Goal: Task Accomplishment & Management: Manage account settings

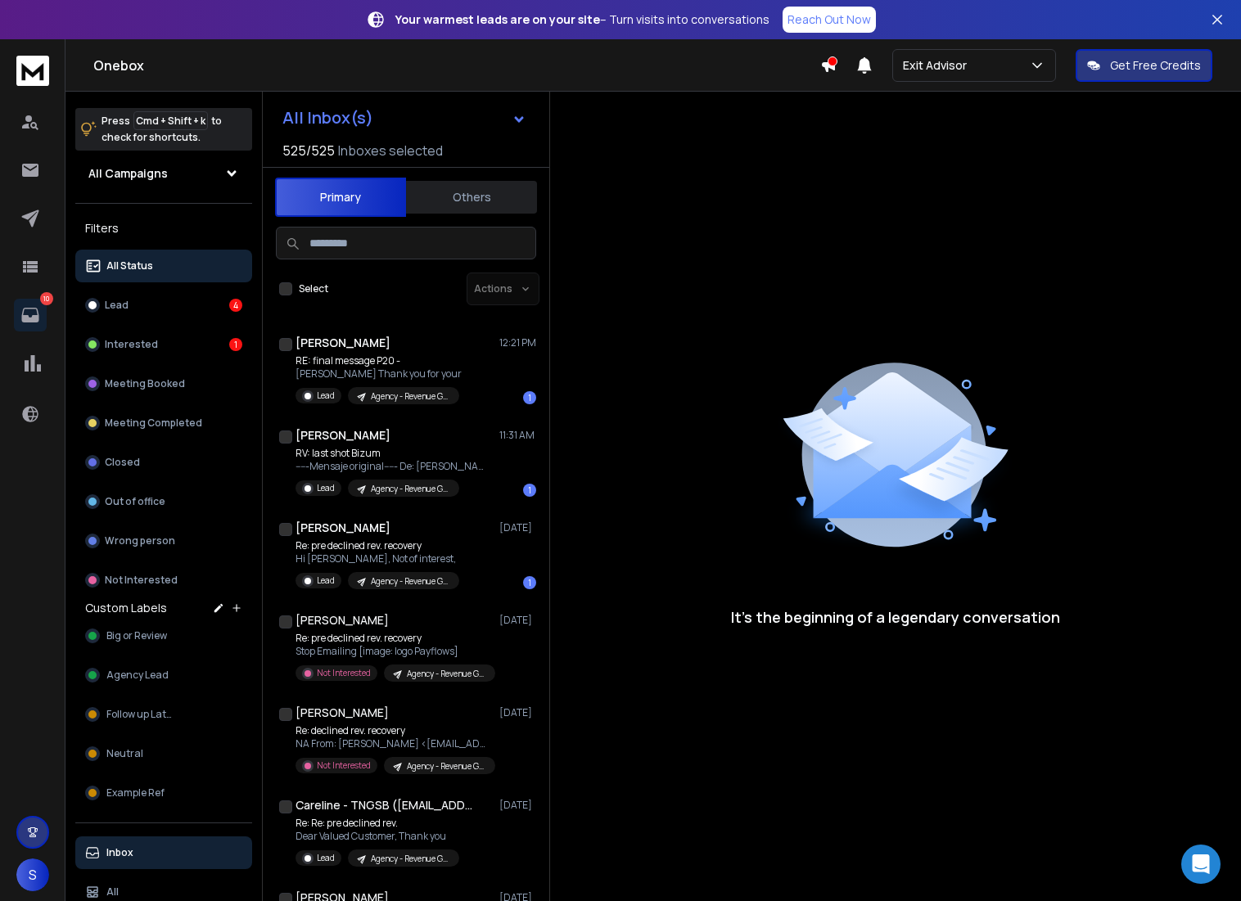
click at [1215, 22] on icon at bounding box center [1218, 20] width 10 height 10
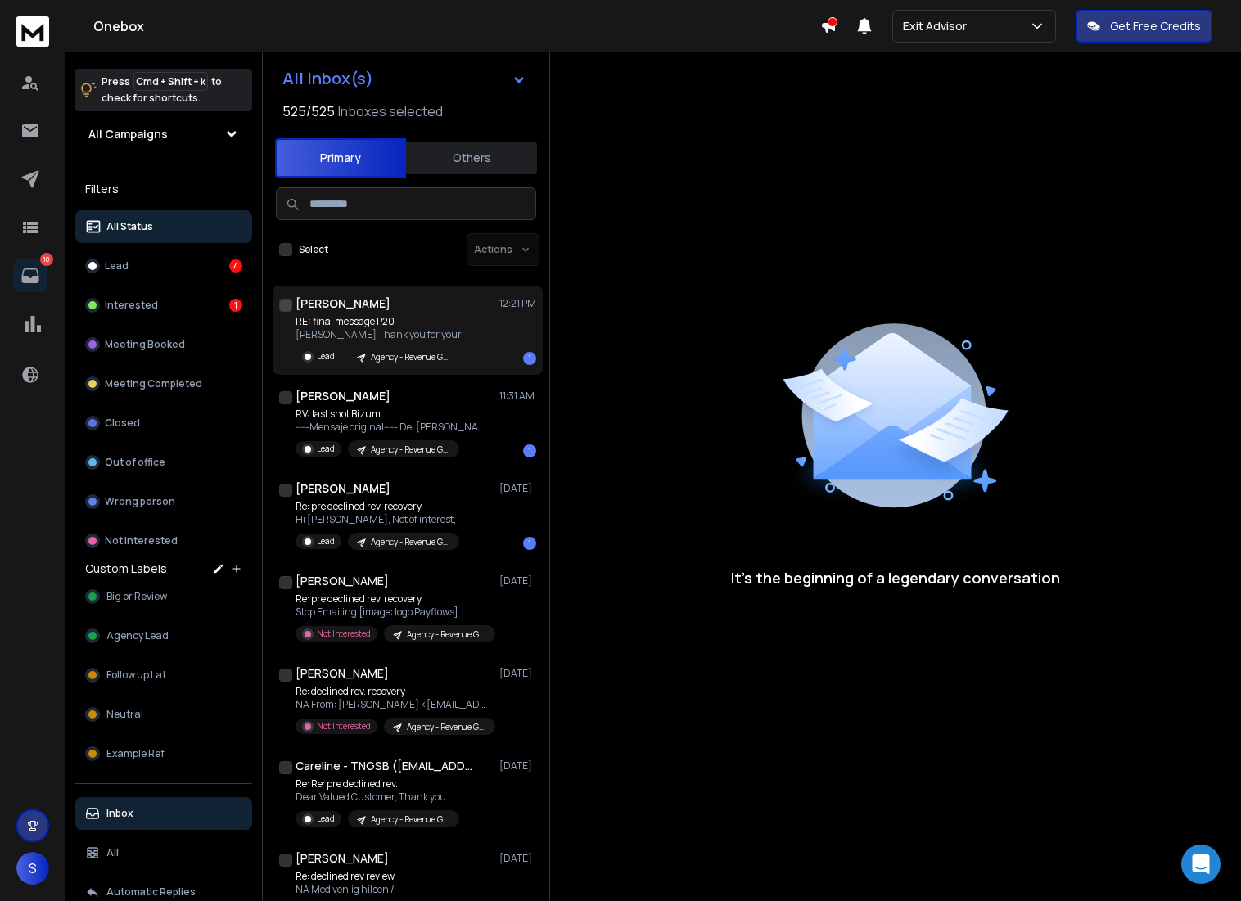
click at [451, 313] on div "[PERSON_NAME] 12:21 PM RE: final message P20 - [PERSON_NAME] Thank you for your…" at bounding box center [416, 331] width 241 height 70
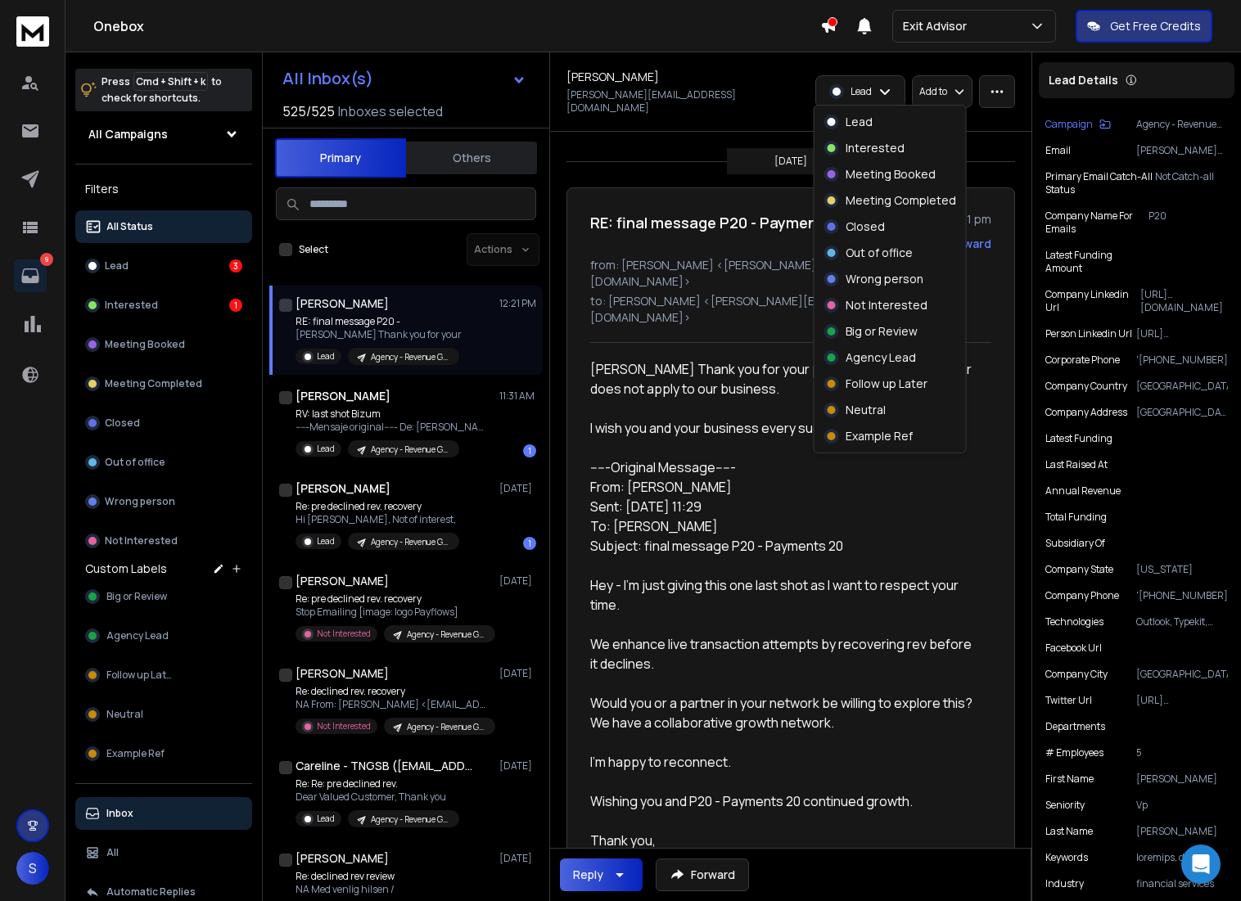
click at [824, 76] on div "Lead" at bounding box center [860, 91] width 88 height 31
click at [880, 300] on p "Not Interested" at bounding box center [887, 305] width 82 height 16
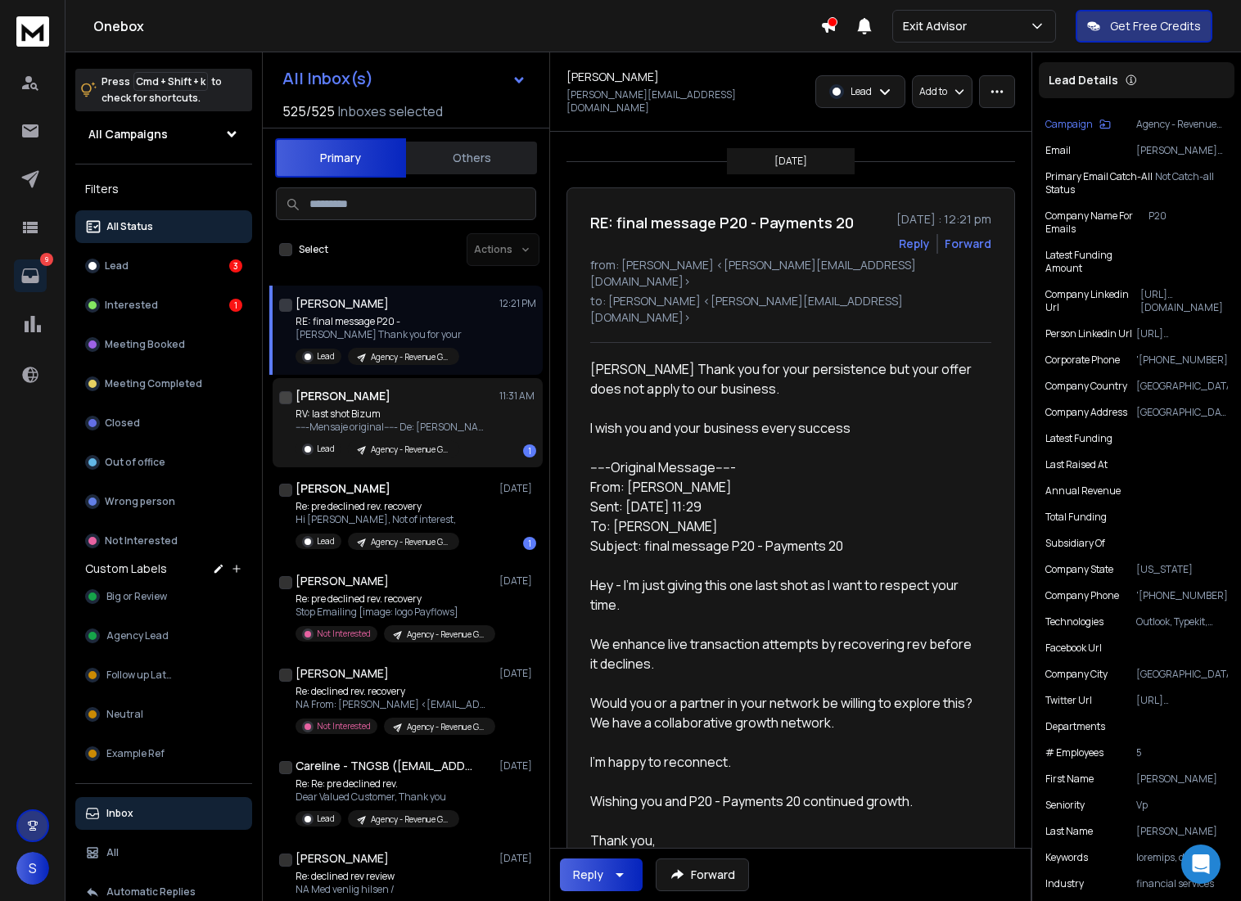
click at [423, 429] on p "-----Mensaje original----- De: [PERSON_NAME]" at bounding box center [394, 427] width 196 height 13
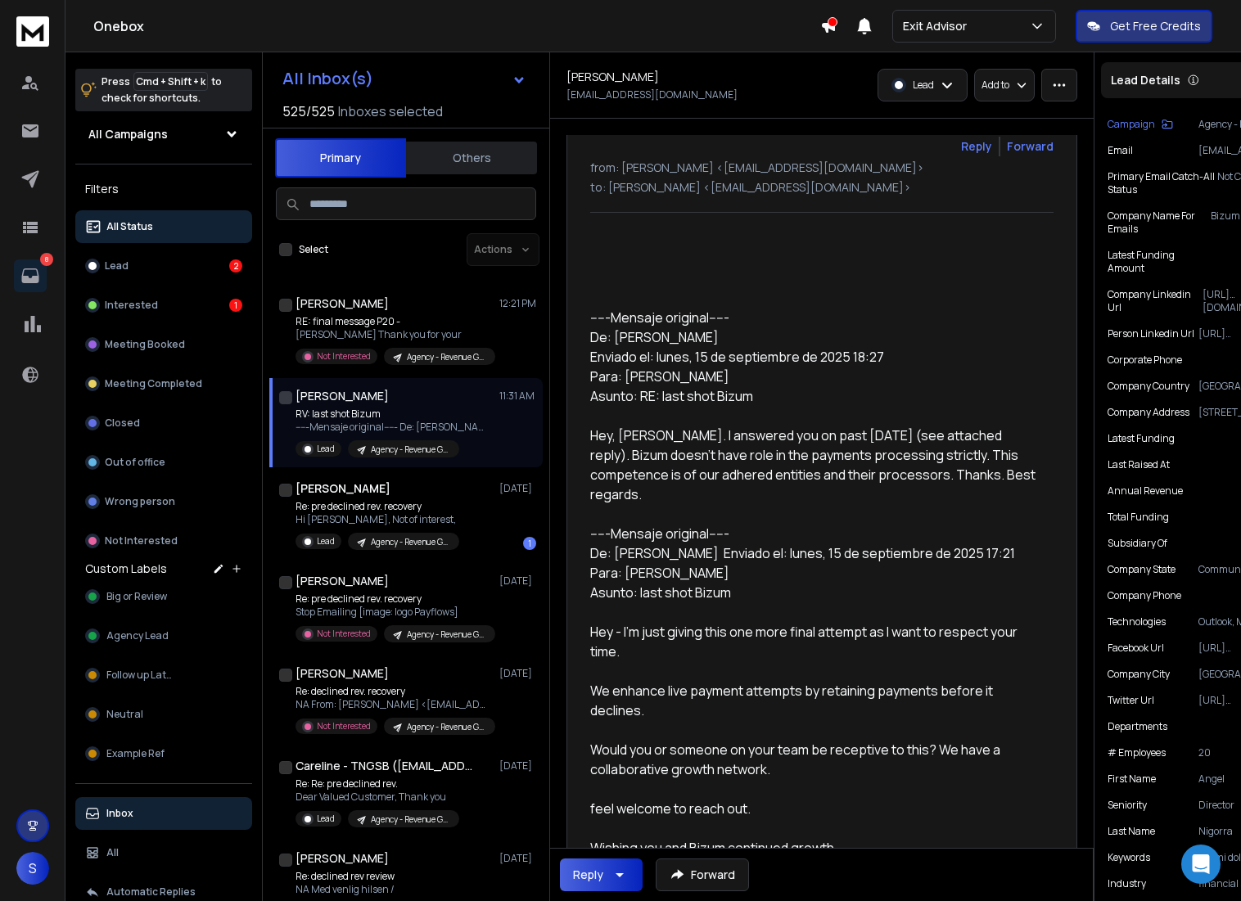
scroll to position [72, 0]
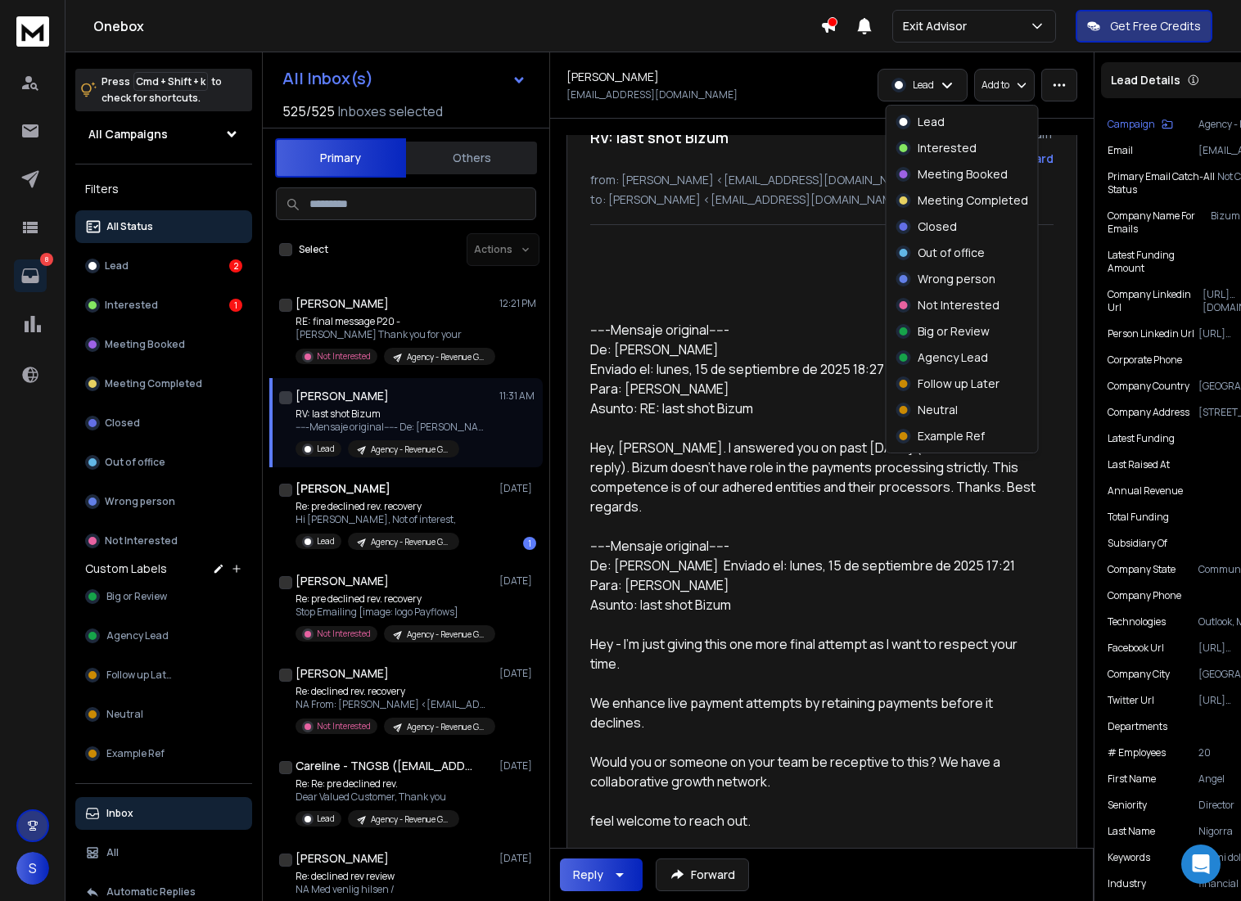
click at [934, 88] on p "Lead" at bounding box center [923, 85] width 21 height 13
click at [944, 310] on p "Not Interested" at bounding box center [959, 305] width 82 height 16
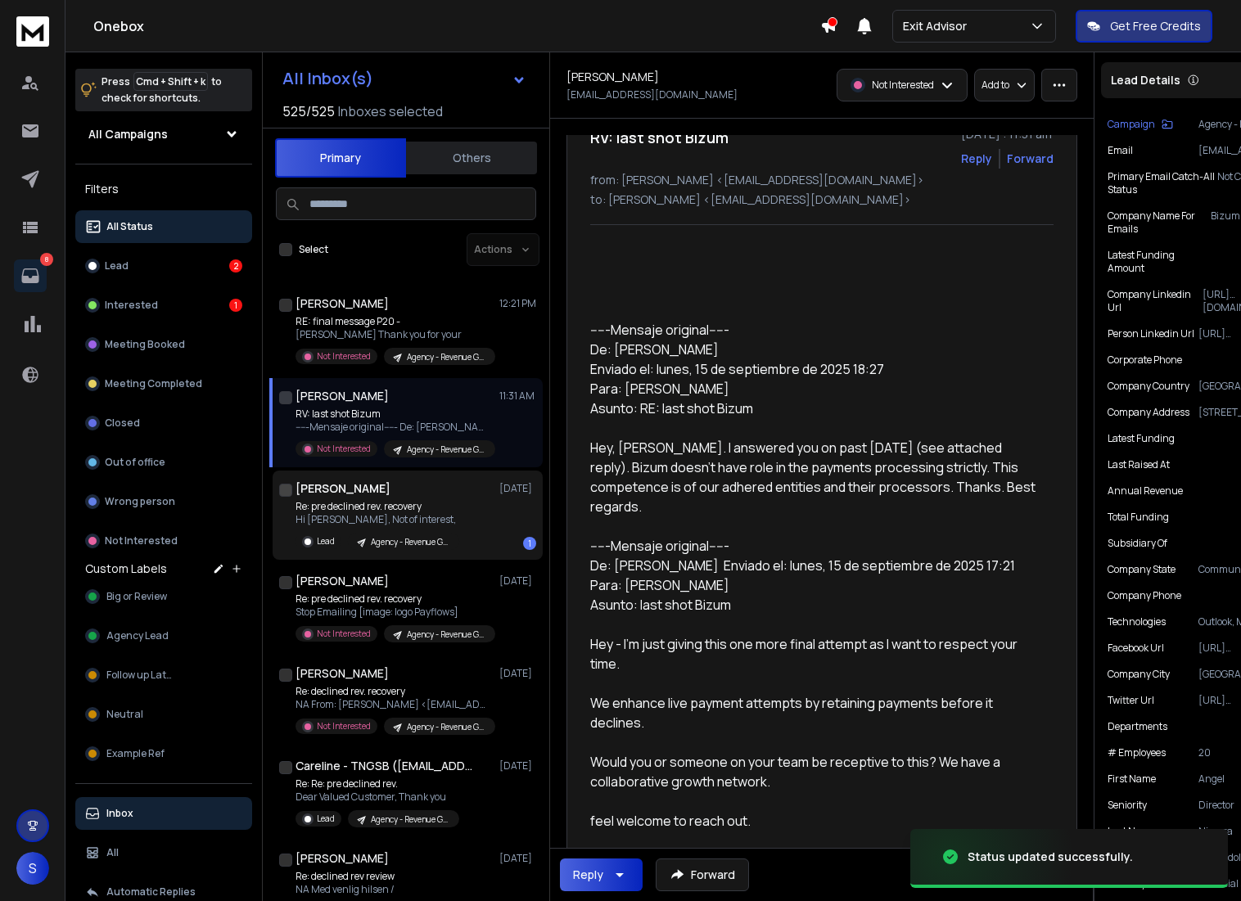
click at [441, 492] on div "[PERSON_NAME] [DATE]" at bounding box center [416, 489] width 241 height 16
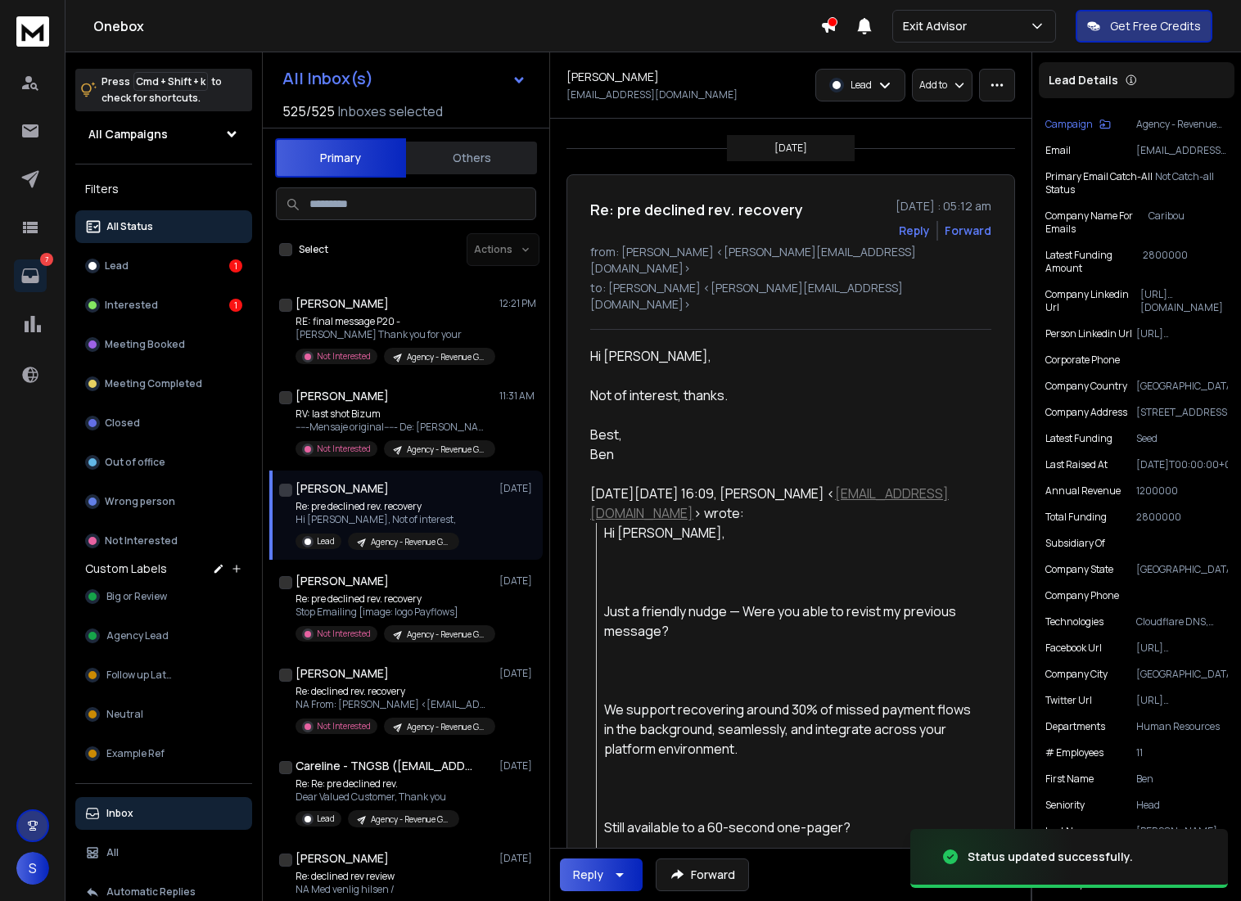
click at [880, 85] on icon at bounding box center [885, 86] width 10 height 6
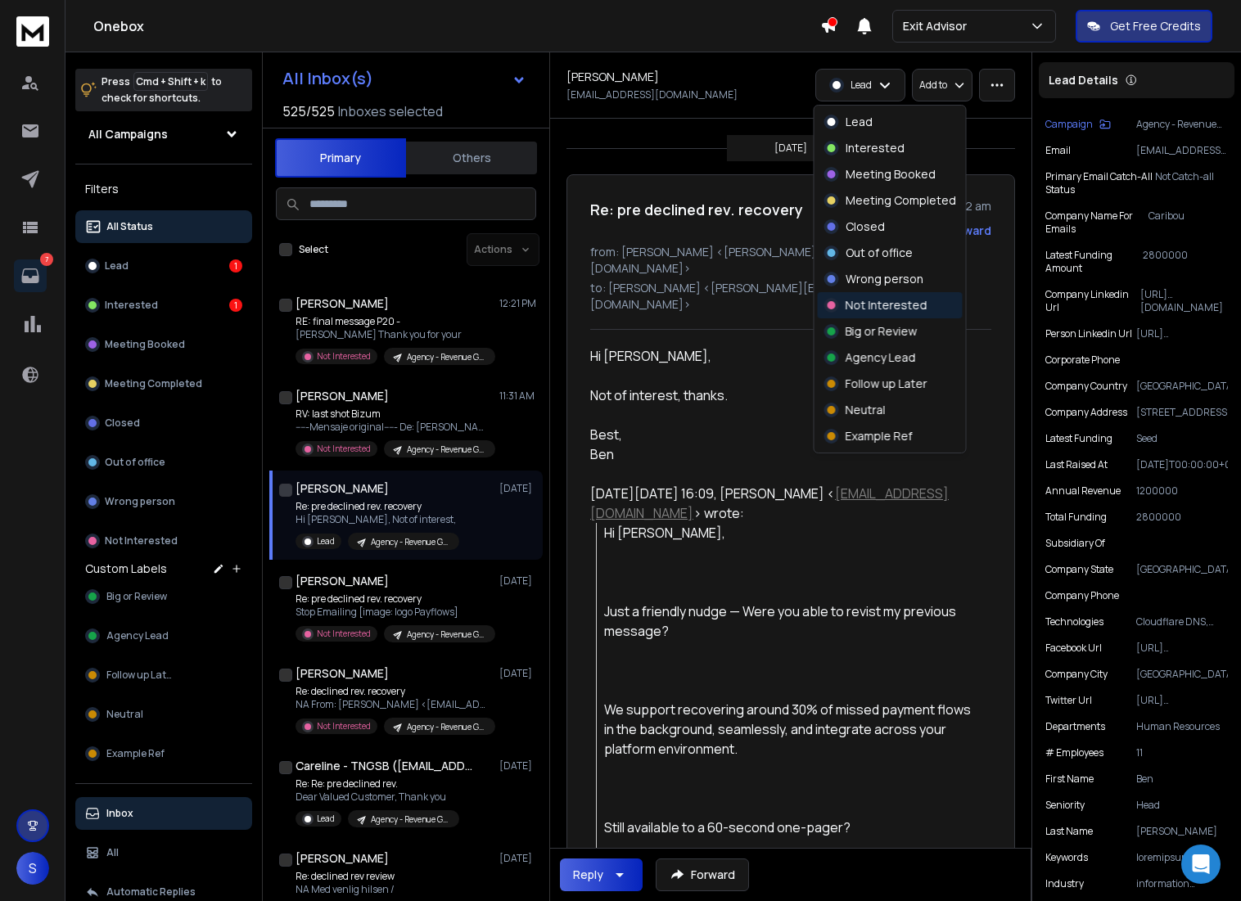
click at [883, 313] on p "Not Interested" at bounding box center [887, 305] width 82 height 16
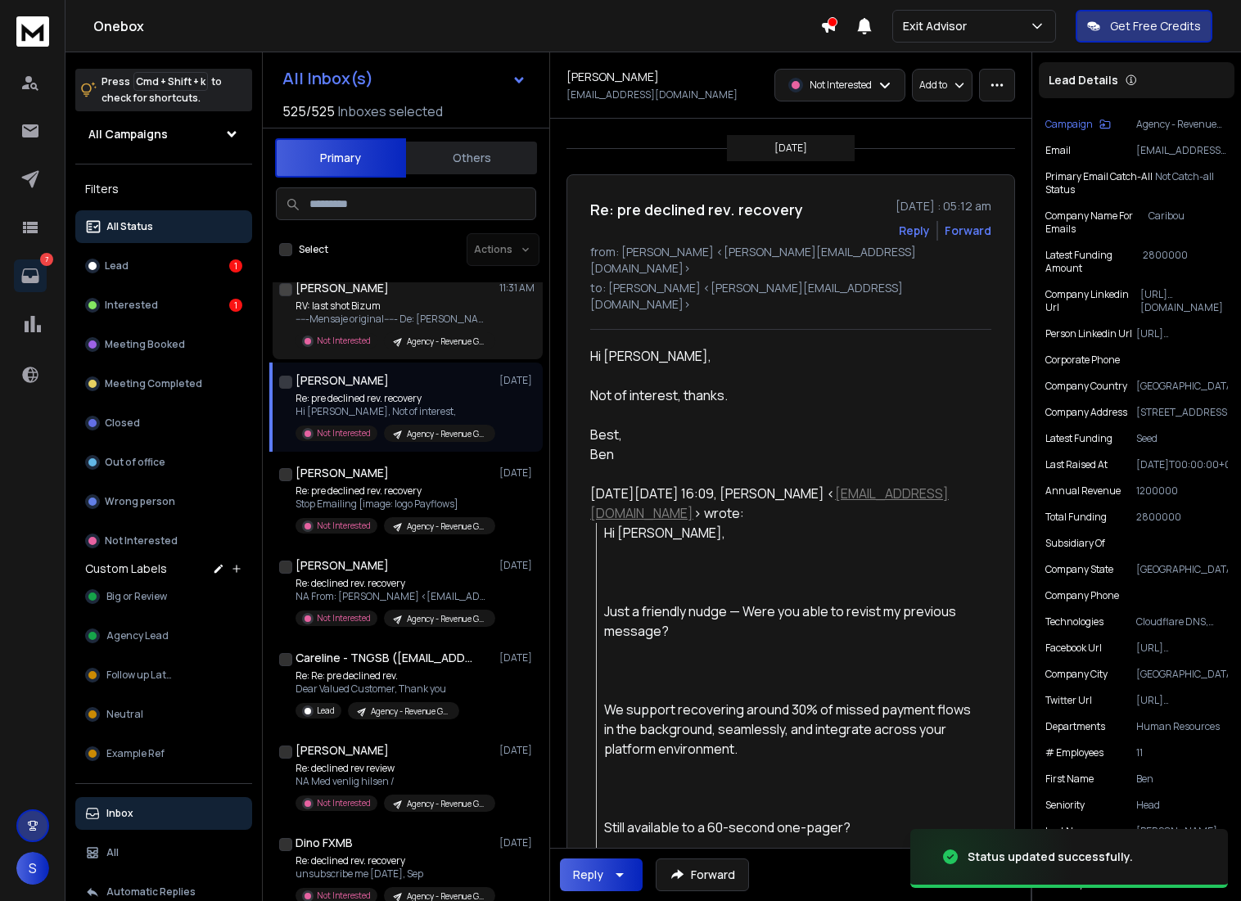
scroll to position [0, 0]
